Goal: Communication & Community: Answer question/provide support

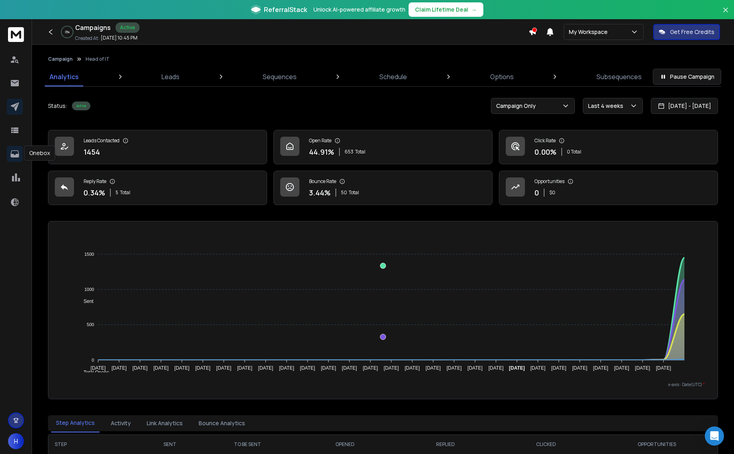
click at [20, 151] on link at bounding box center [15, 154] width 16 height 16
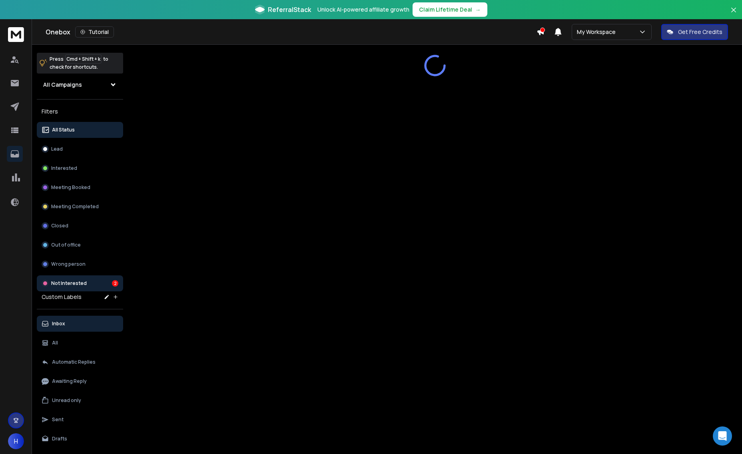
click at [82, 284] on div "All Status Lead Interested Meeting Booked Meeting Completed Closed Out of offic…" at bounding box center [80, 206] width 86 height 169
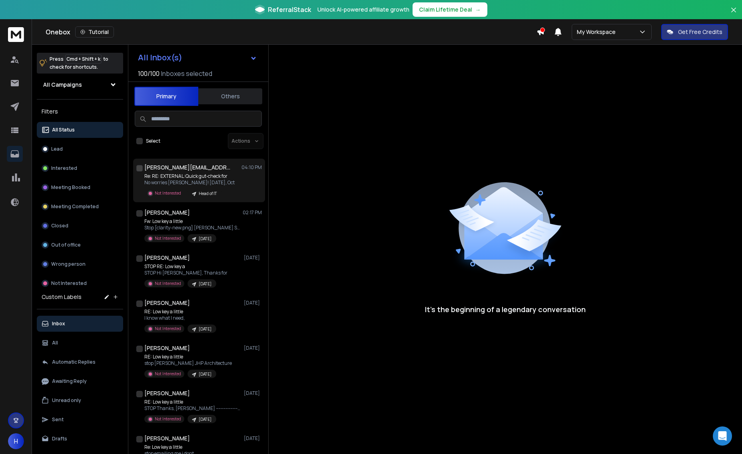
click at [208, 181] on p "No worries [PERSON_NAME]! [DATE], Oct" at bounding box center [189, 182] width 90 height 6
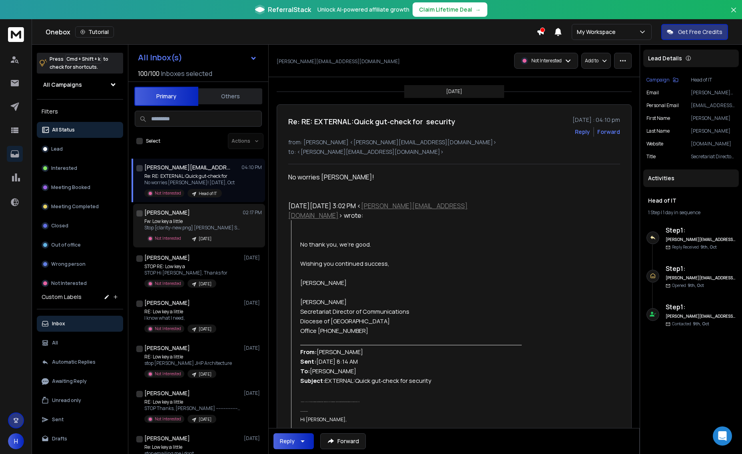
click at [195, 220] on p "Fw: Low key a little" at bounding box center [192, 221] width 96 height 6
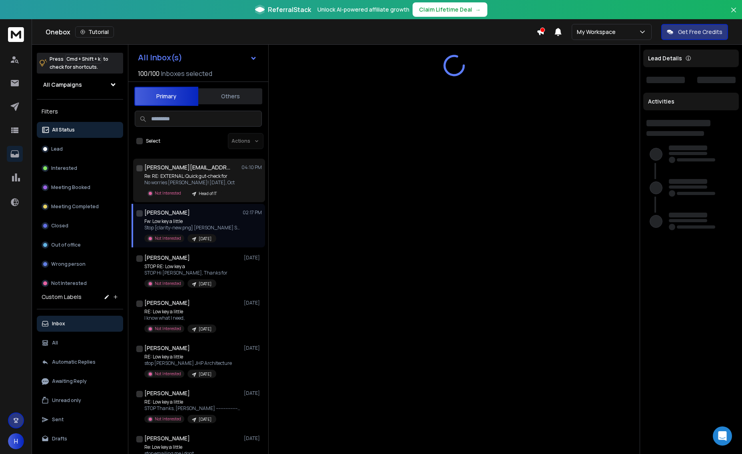
click at [186, 172] on div "[PERSON_NAME][EMAIL_ADDRESS][DOMAIN_NAME] 04:10 PM Re: RE: EXTERNAL:Quick gut‑c…" at bounding box center [202, 180] width 117 height 34
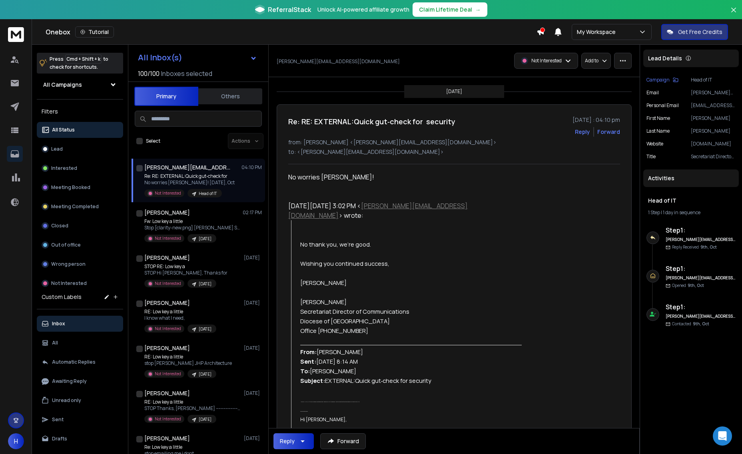
click at [209, 182] on p "No worries [PERSON_NAME]! [DATE], Oct" at bounding box center [189, 182] width 90 height 6
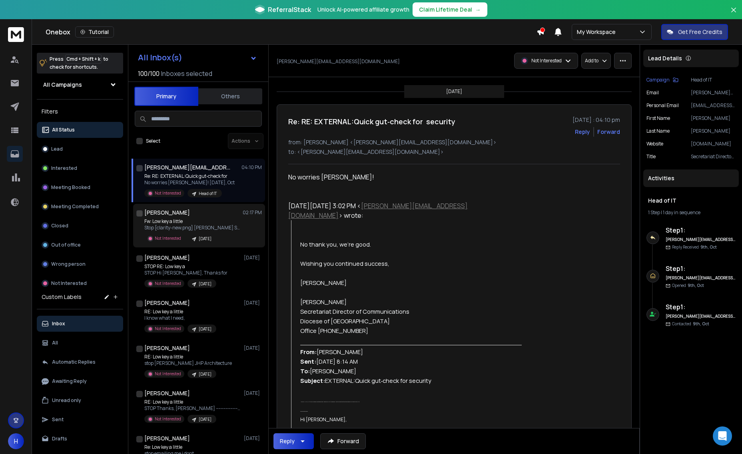
click at [197, 215] on div "[PERSON_NAME] 02:17 PM" at bounding box center [202, 213] width 117 height 8
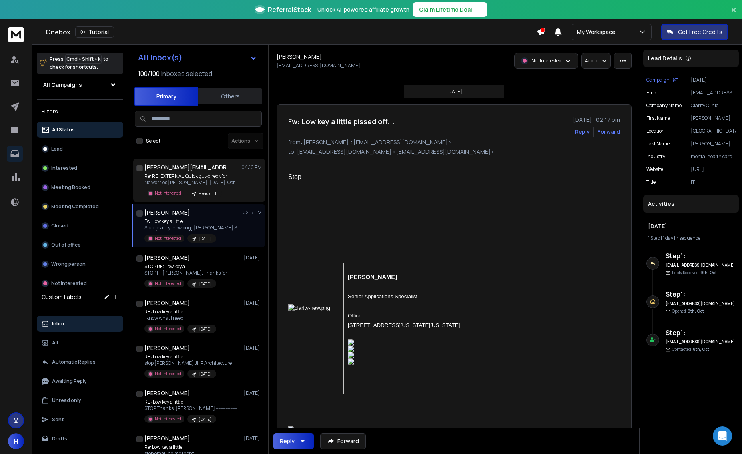
click at [197, 175] on p "Re: RE: EXTERNAL:Quick gut‑check for" at bounding box center [189, 176] width 90 height 6
